Goal: Communication & Community: Answer question/provide support

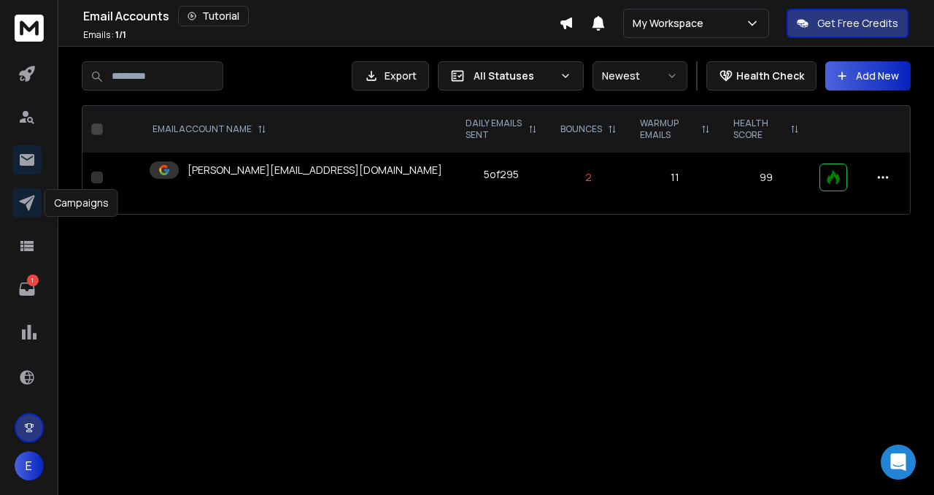
click at [26, 212] on link at bounding box center [26, 202] width 29 height 29
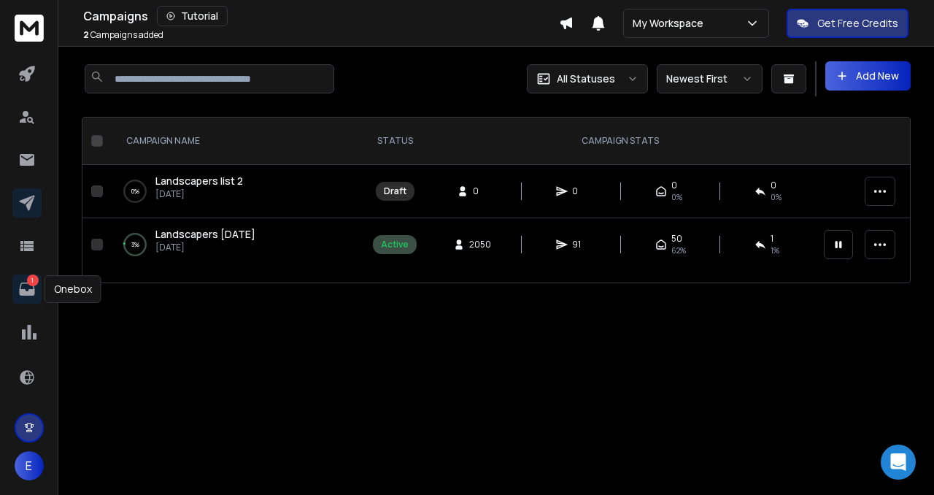
click at [28, 291] on icon at bounding box center [26, 288] width 15 height 13
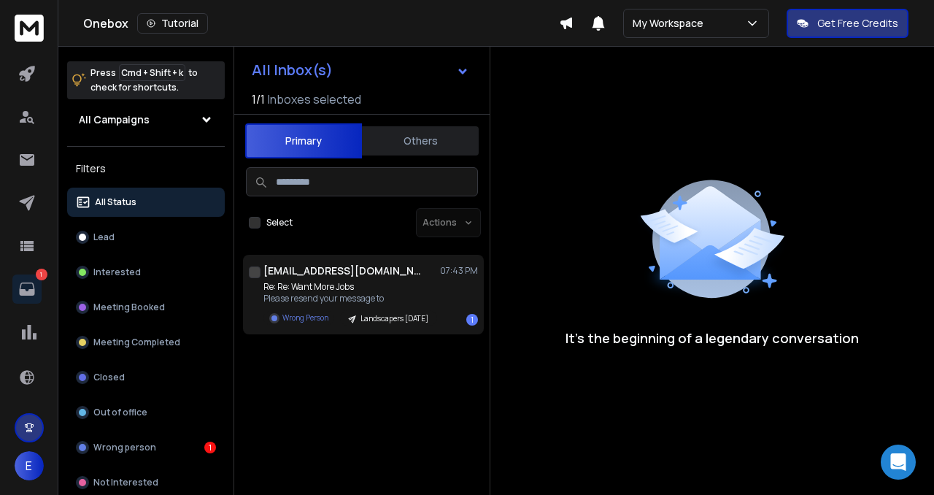
click at [396, 296] on p "Please resend your message to" at bounding box center [350, 299] width 174 height 12
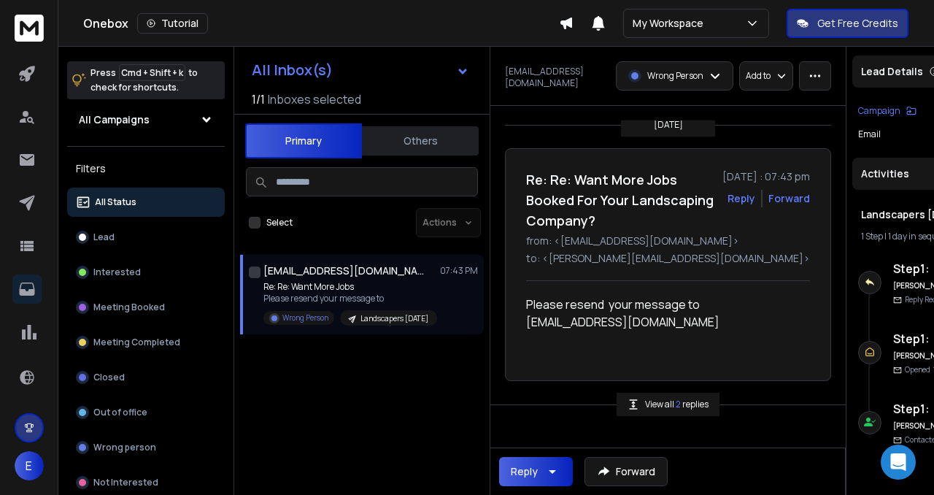
scroll to position [10, 0]
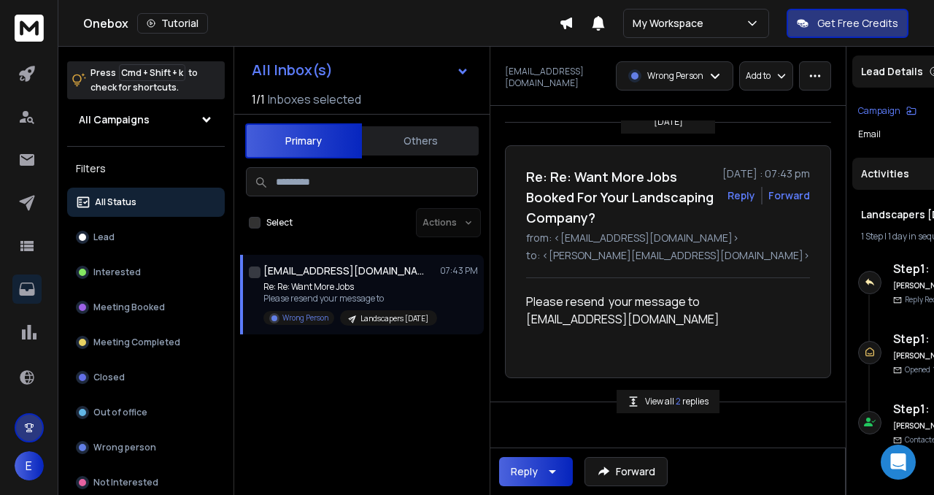
click at [686, 403] on p "View all 2 replies" at bounding box center [676, 401] width 63 height 12
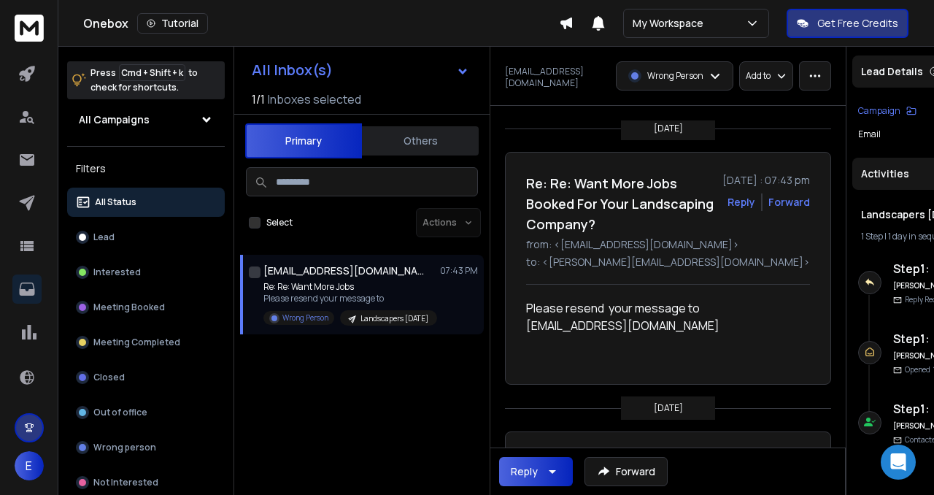
scroll to position [0, 0]
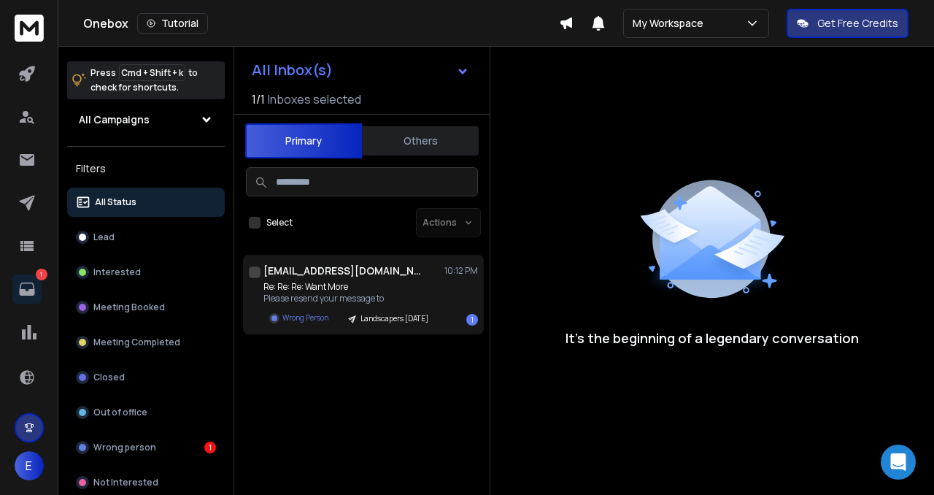
click at [446, 297] on div "Re: Re: Re: Want More Please resend your message to Wrong Person Landscapers 9.…" at bounding box center [370, 303] width 214 height 45
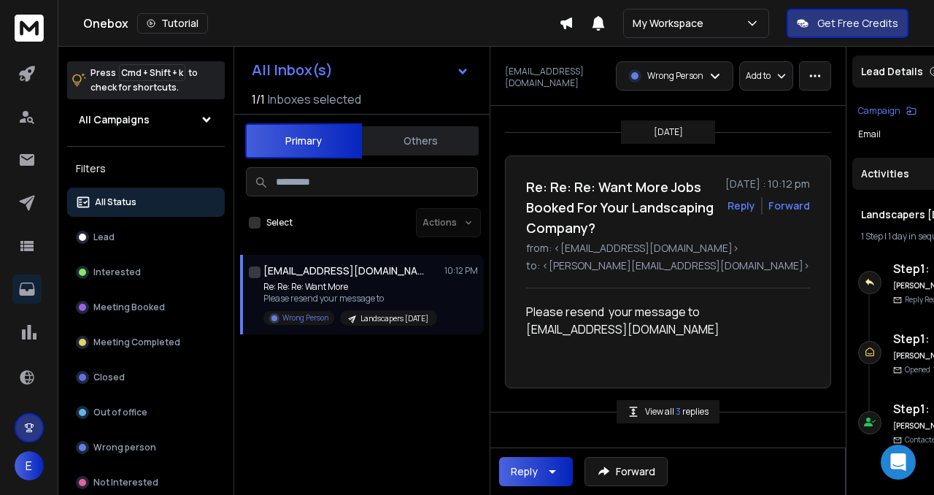
click at [682, 416] on span "3" at bounding box center [679, 411] width 7 height 12
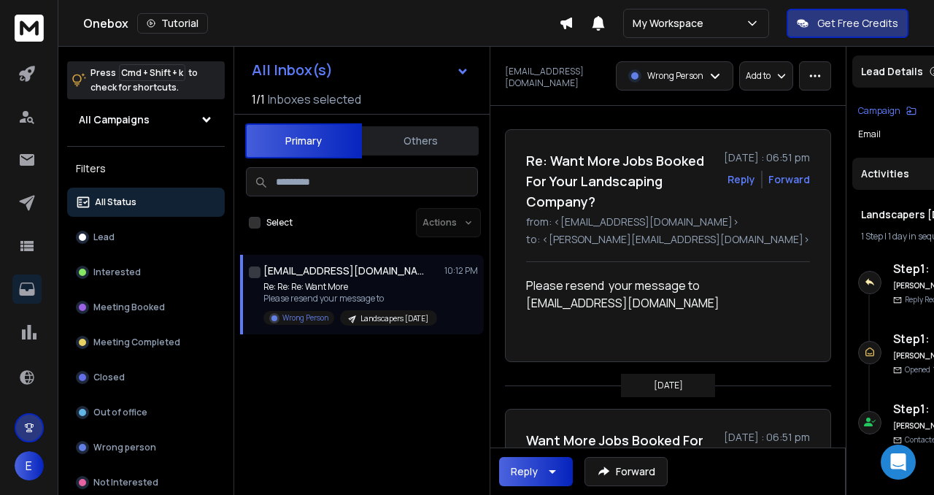
scroll to position [584, 0]
